Goal: Task Accomplishment & Management: Use online tool/utility

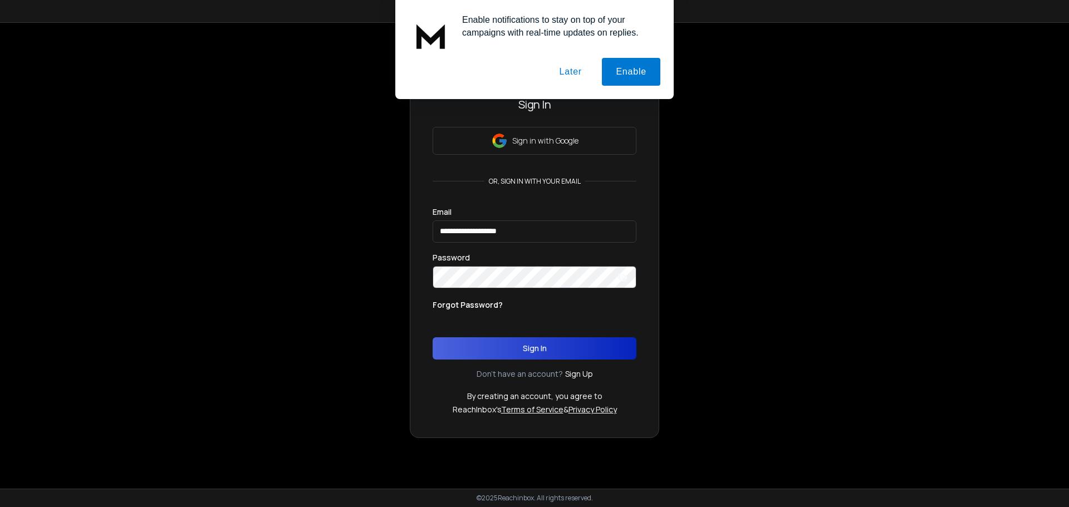
click at [525, 349] on button "Sign In" at bounding box center [535, 348] width 204 height 22
click at [571, 76] on button "Later" at bounding box center [570, 72] width 50 height 28
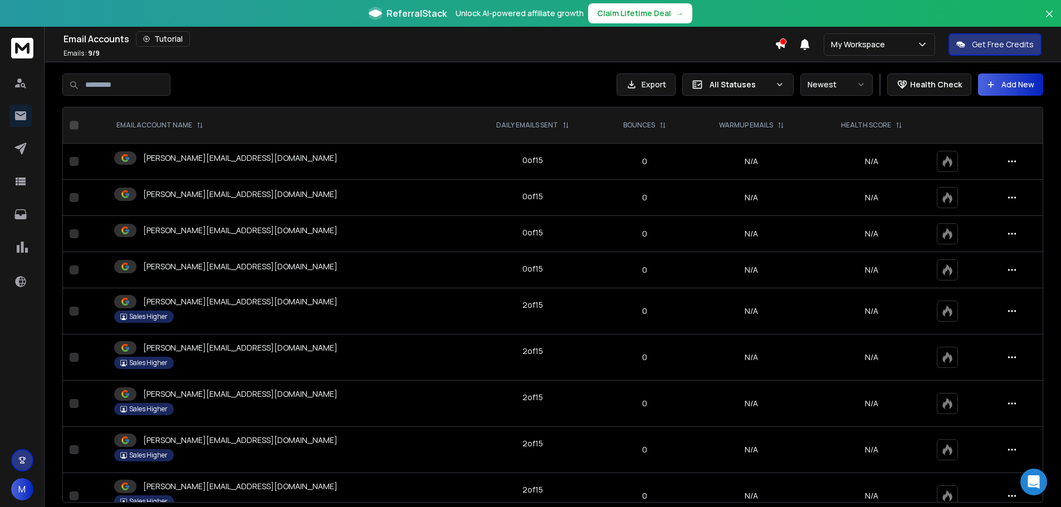
click at [1054, 13] on button "Close banner" at bounding box center [1049, 20] width 14 height 27
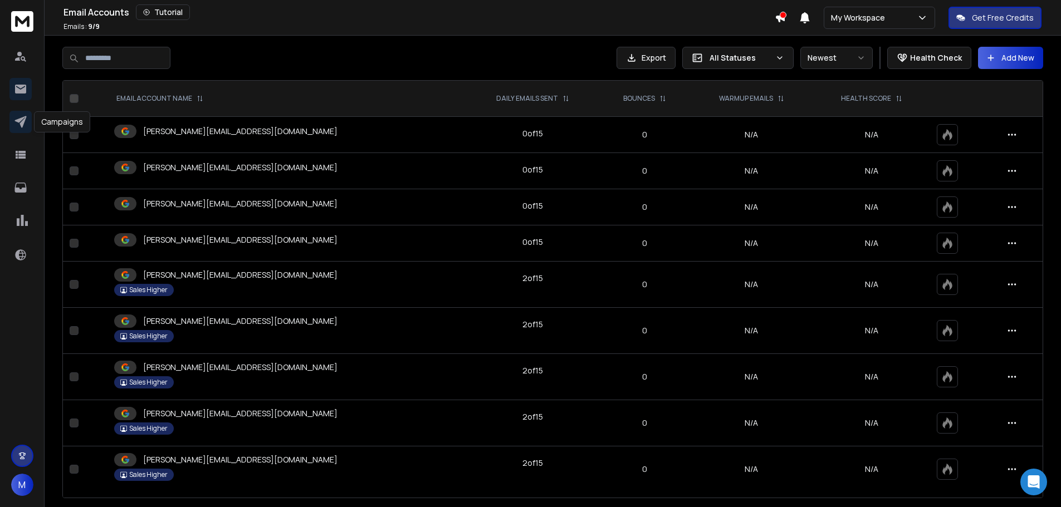
click at [20, 128] on icon at bounding box center [20, 121] width 13 height 13
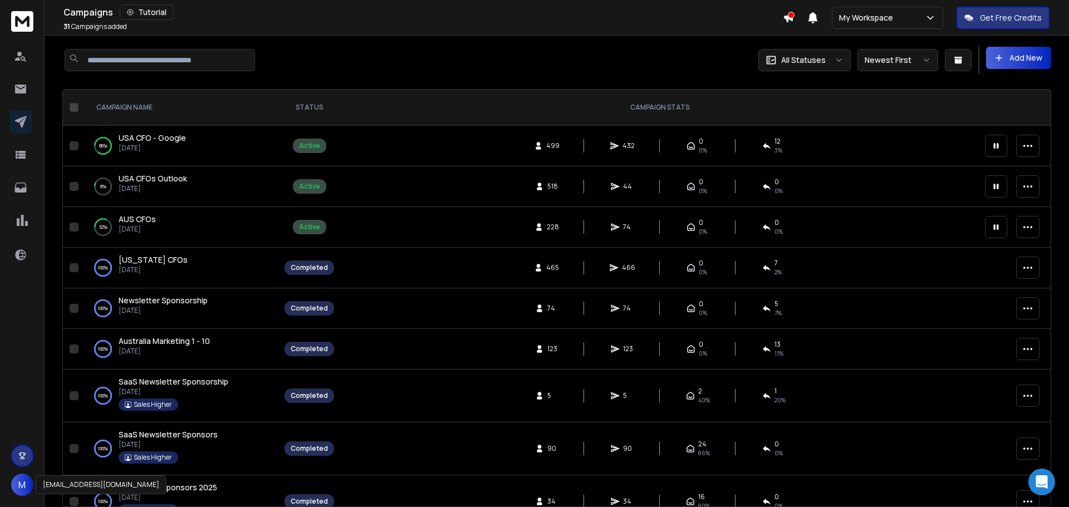
click at [14, 481] on span "M" at bounding box center [22, 485] width 22 height 22
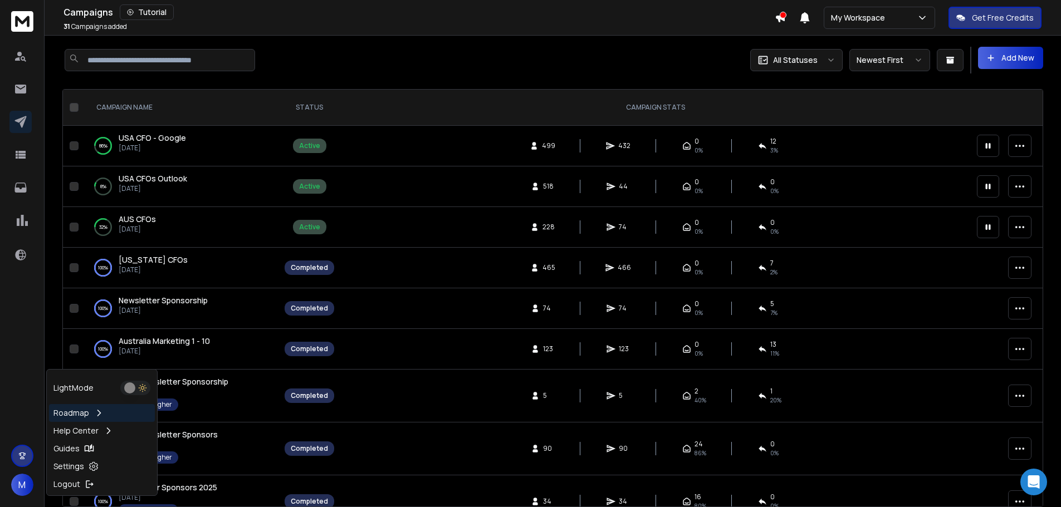
click at [143, 387] on icon at bounding box center [142, 388] width 9 height 9
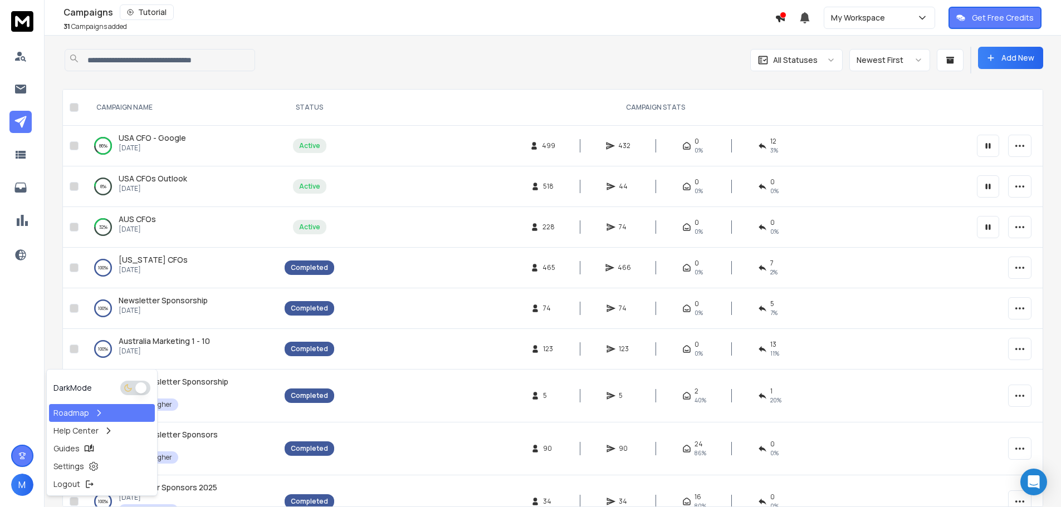
click at [31, 360] on div "M" at bounding box center [22, 253] width 45 height 507
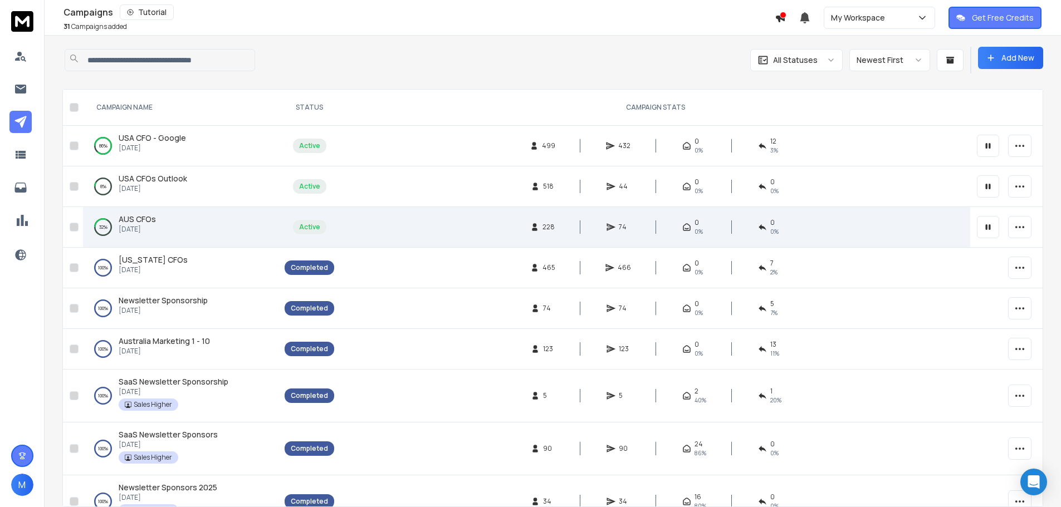
click at [136, 224] on span "AUS CFOs" at bounding box center [137, 219] width 37 height 11
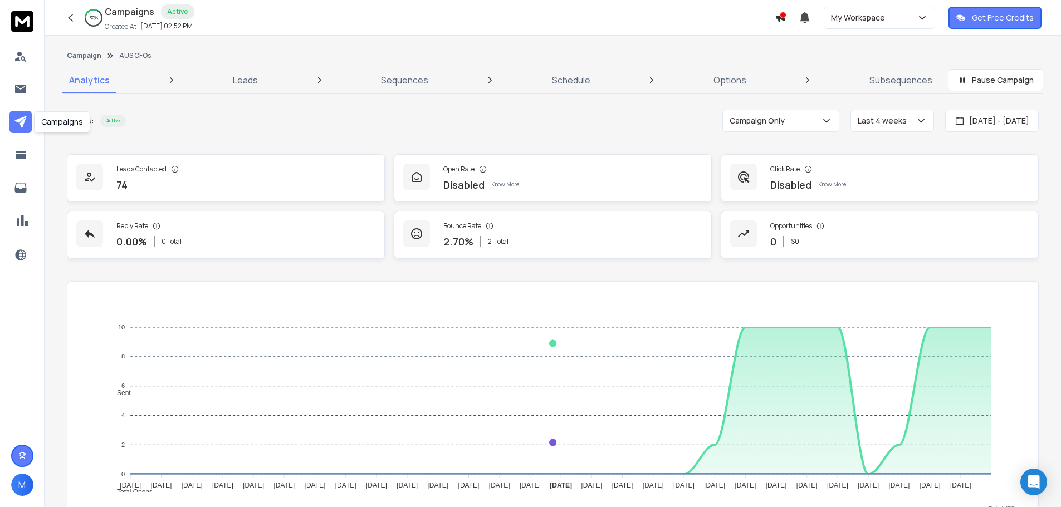
click at [24, 117] on icon at bounding box center [20, 122] width 12 height 12
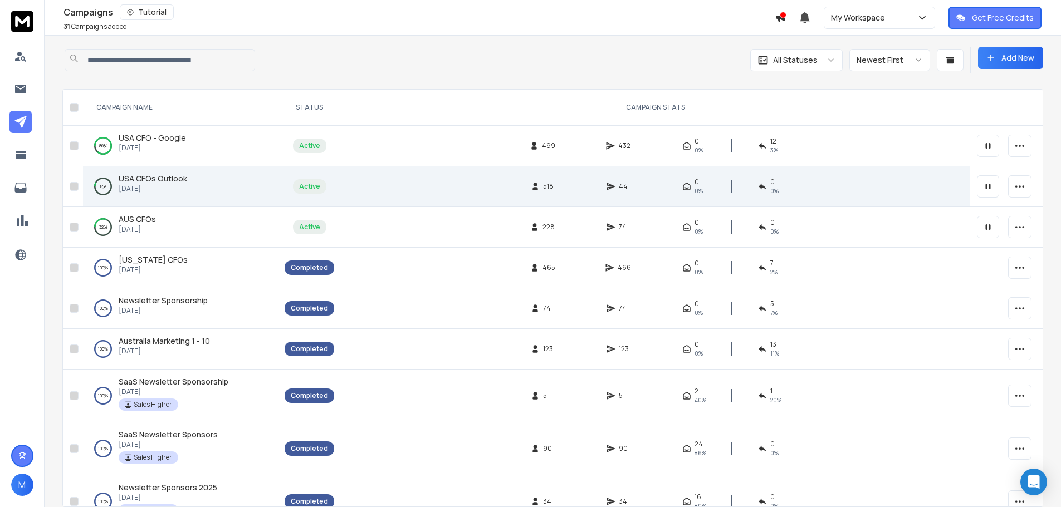
click at [137, 189] on p "12 days ago" at bounding box center [153, 188] width 68 height 9
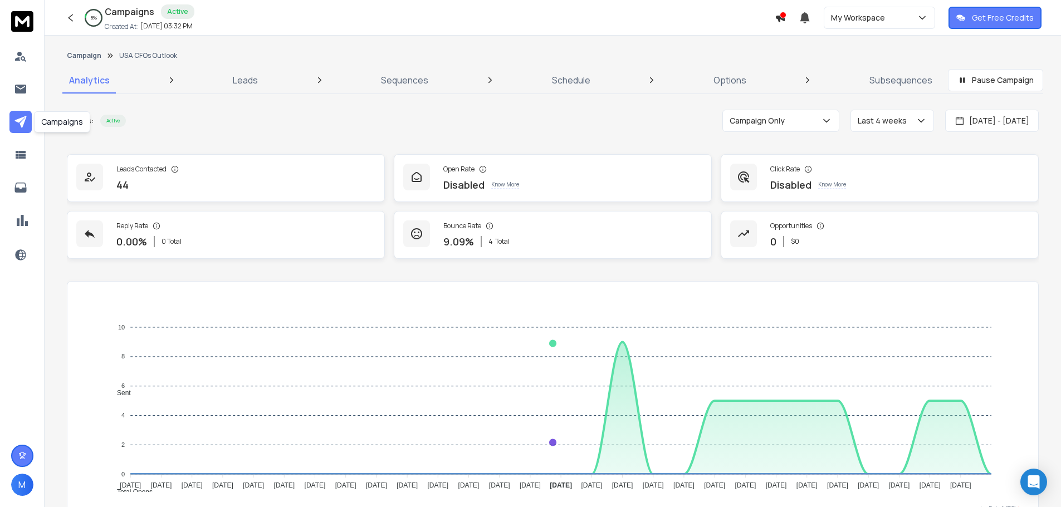
click at [19, 114] on link at bounding box center [20, 122] width 22 height 22
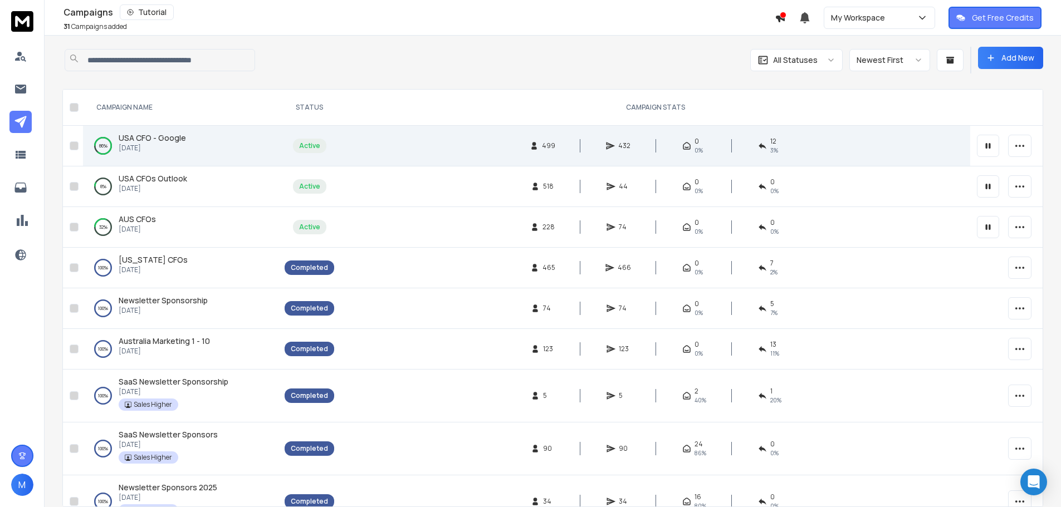
click at [146, 140] on span "USA CFO - Google" at bounding box center [152, 138] width 67 height 11
